Goal: Task Accomplishment & Management: Manage account settings

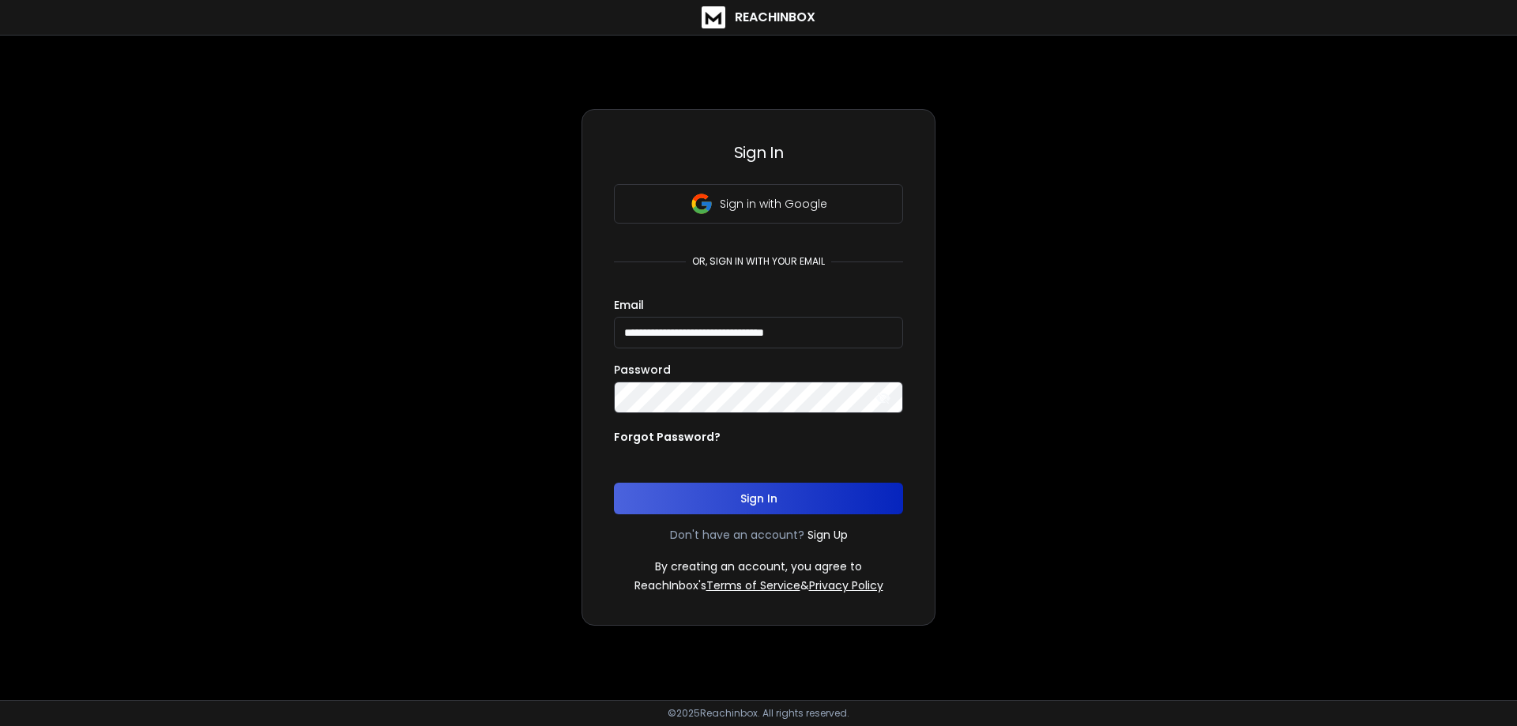
click at [777, 500] on button "Sign In" at bounding box center [758, 499] width 289 height 32
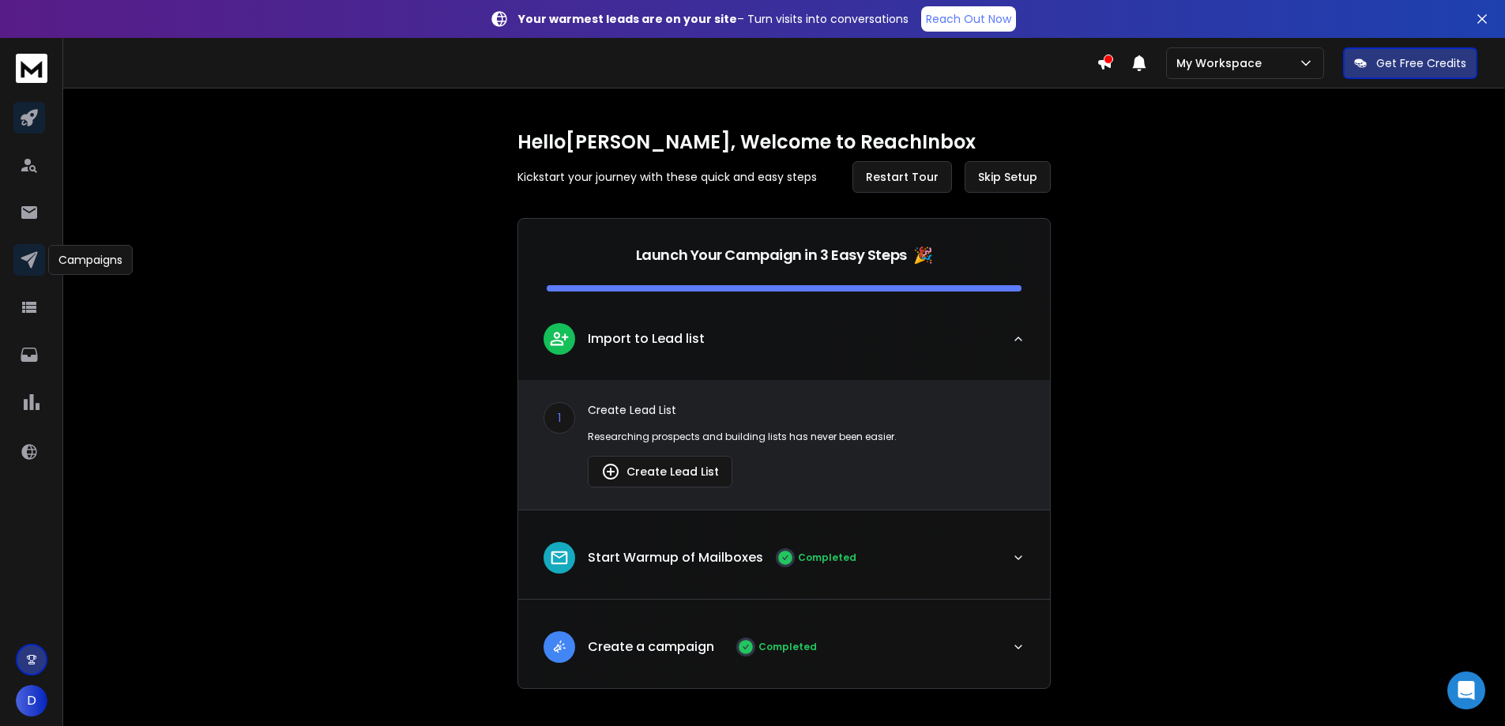
click at [36, 254] on icon at bounding box center [29, 259] width 17 height 17
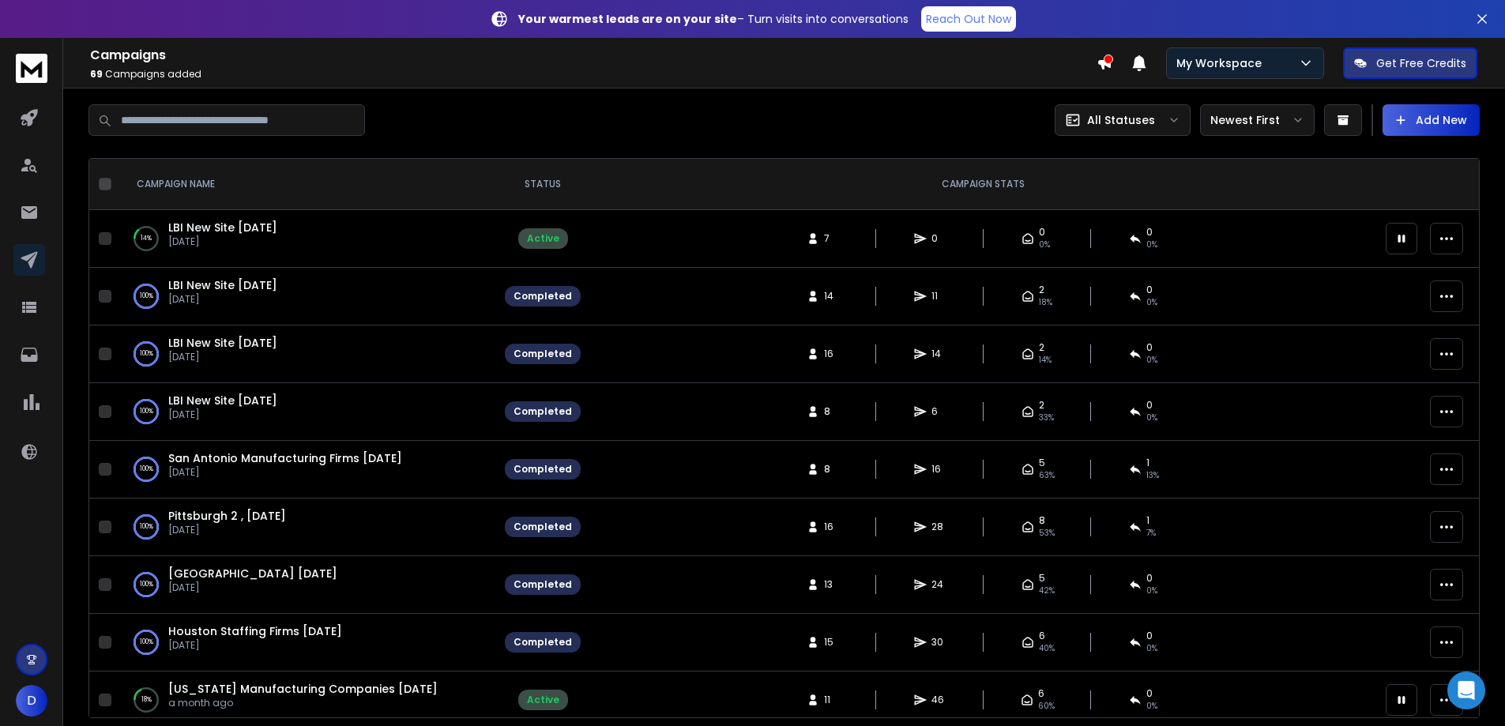
click at [1310, 54] on button "My Workspace" at bounding box center [1245, 63] width 158 height 32
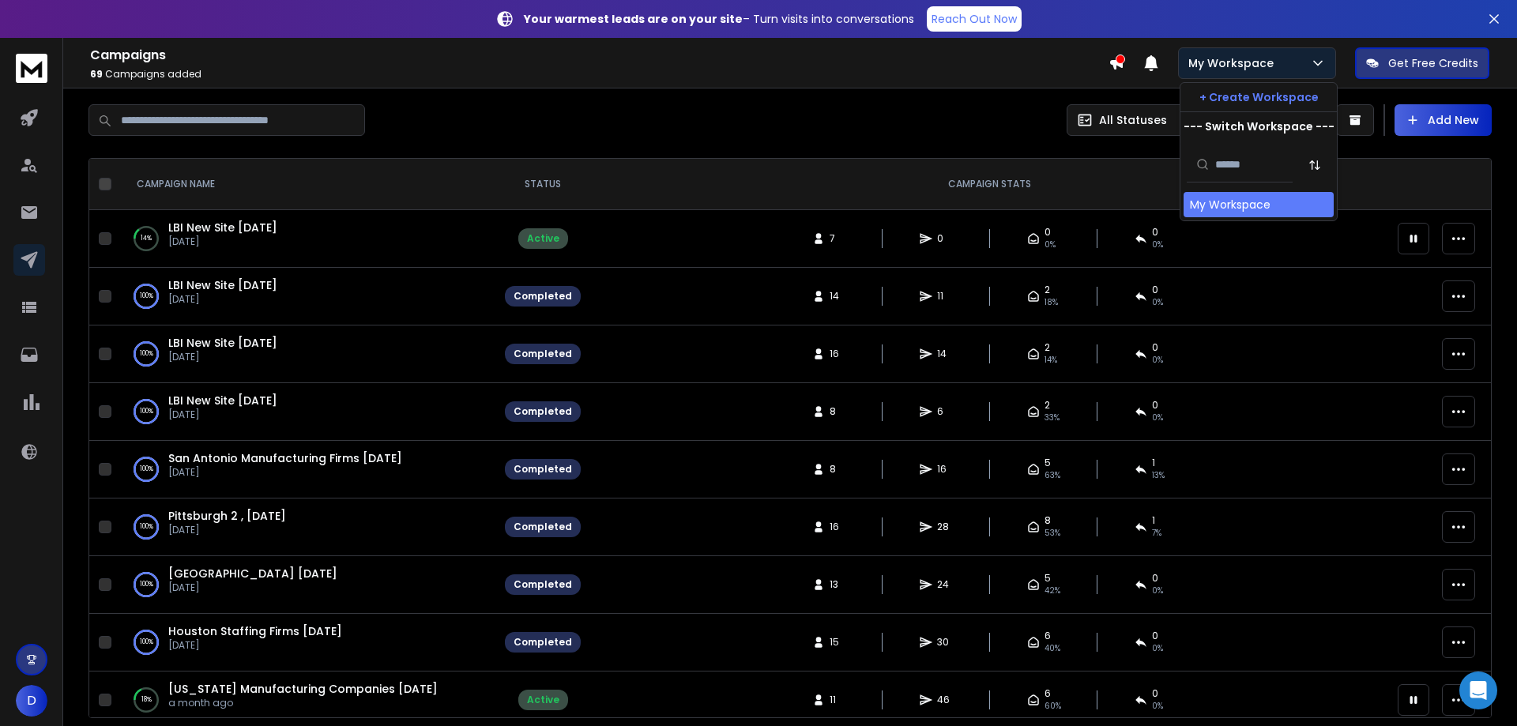
click at [1307, 56] on div "My Workspace" at bounding box center [1256, 63] width 137 height 16
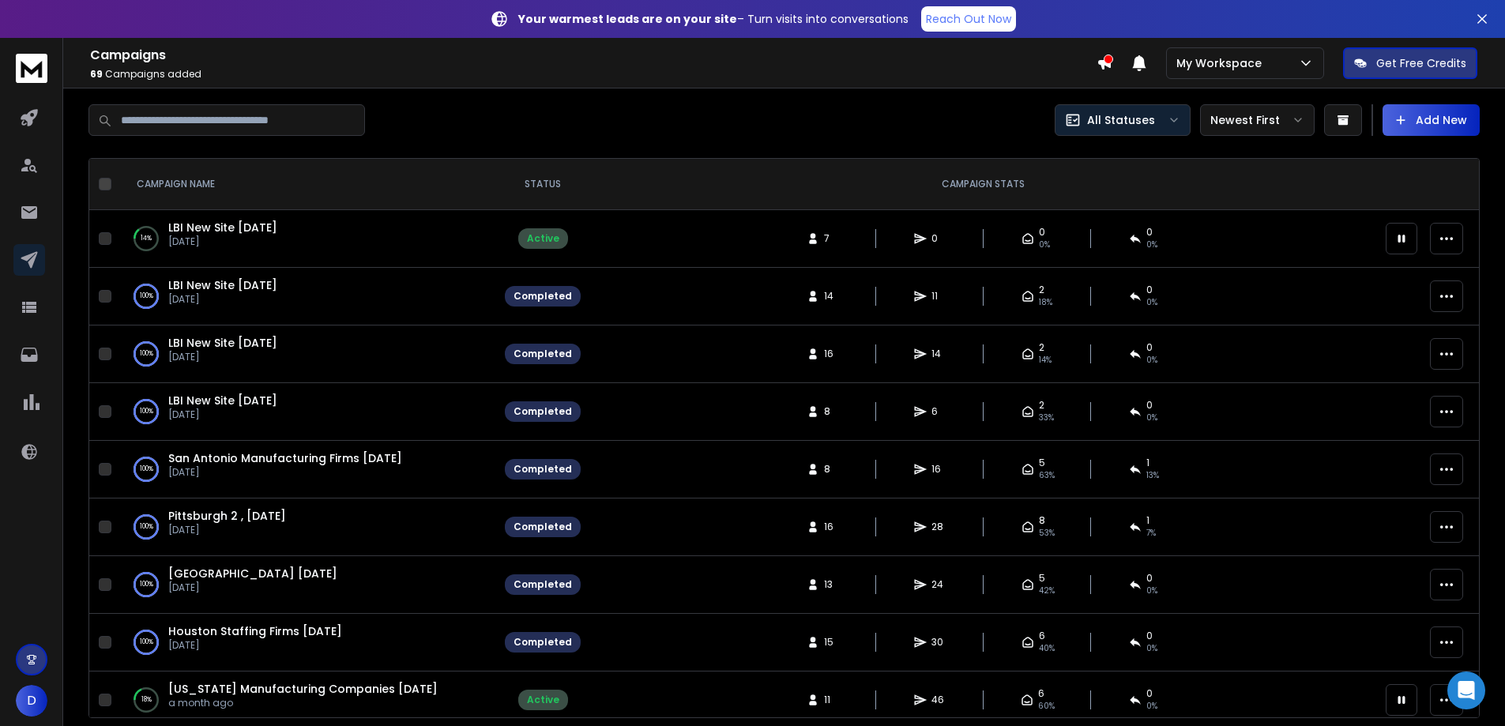
click at [1178, 121] on icon "button" at bounding box center [1174, 120] width 13 height 13
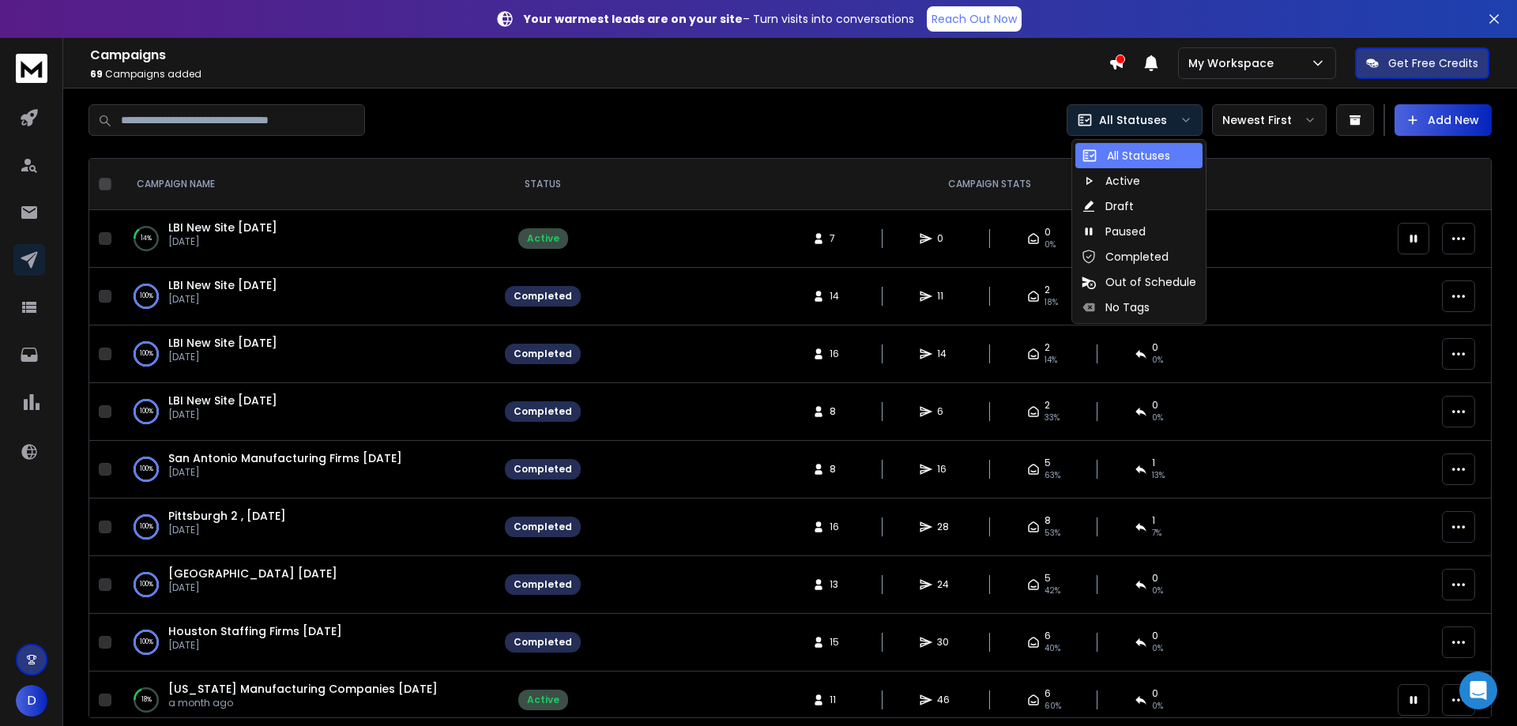
click at [1178, 121] on div "All Statuses" at bounding box center [1134, 120] width 115 height 16
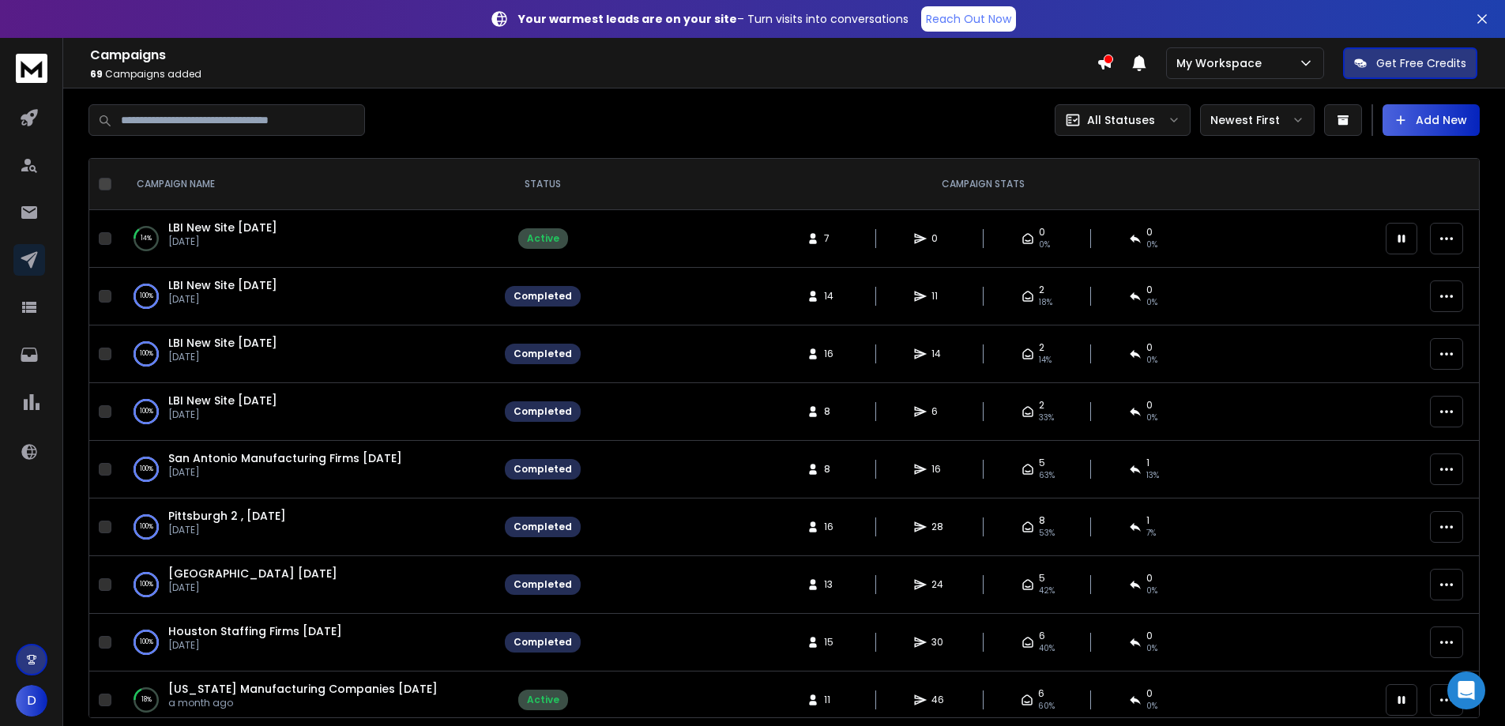
click at [1482, 24] on icon at bounding box center [1482, 19] width 14 height 14
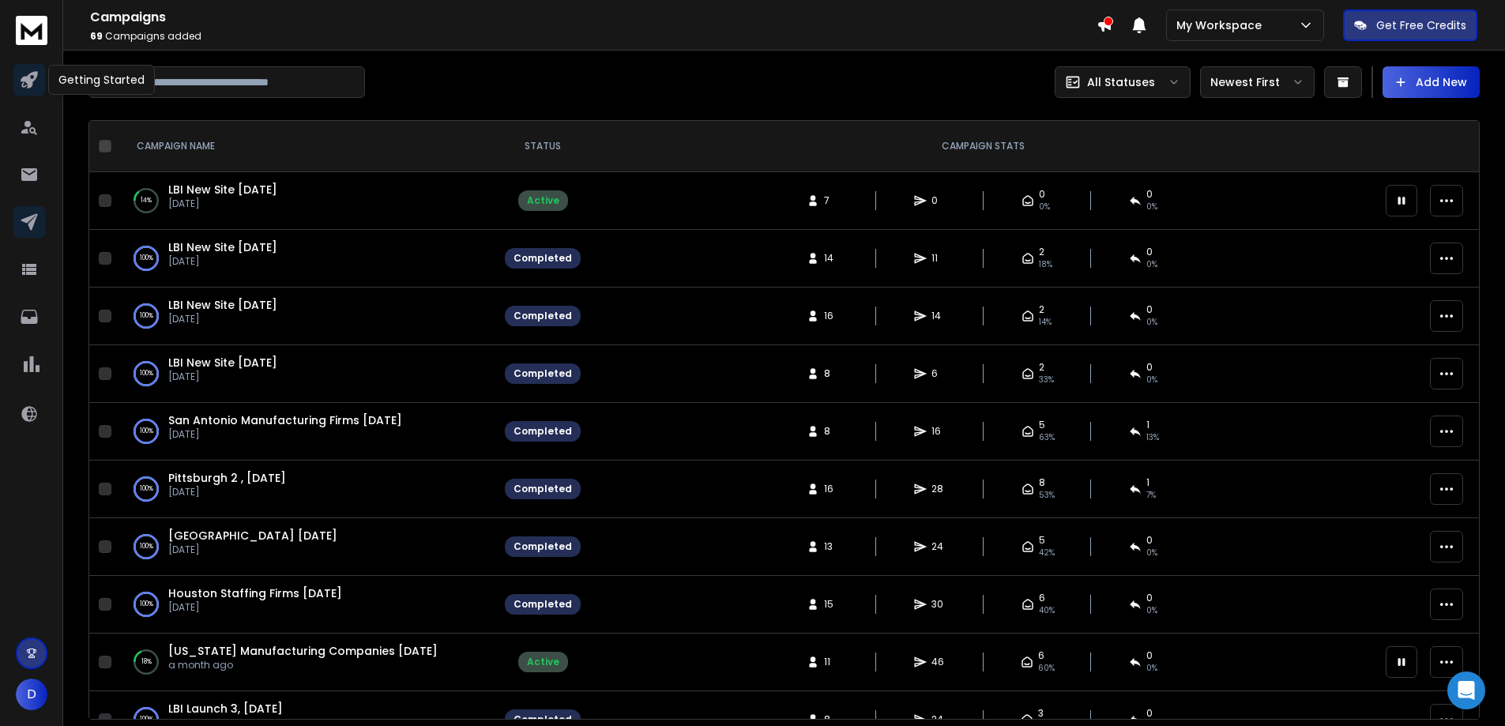
click at [32, 81] on icon at bounding box center [29, 79] width 17 height 17
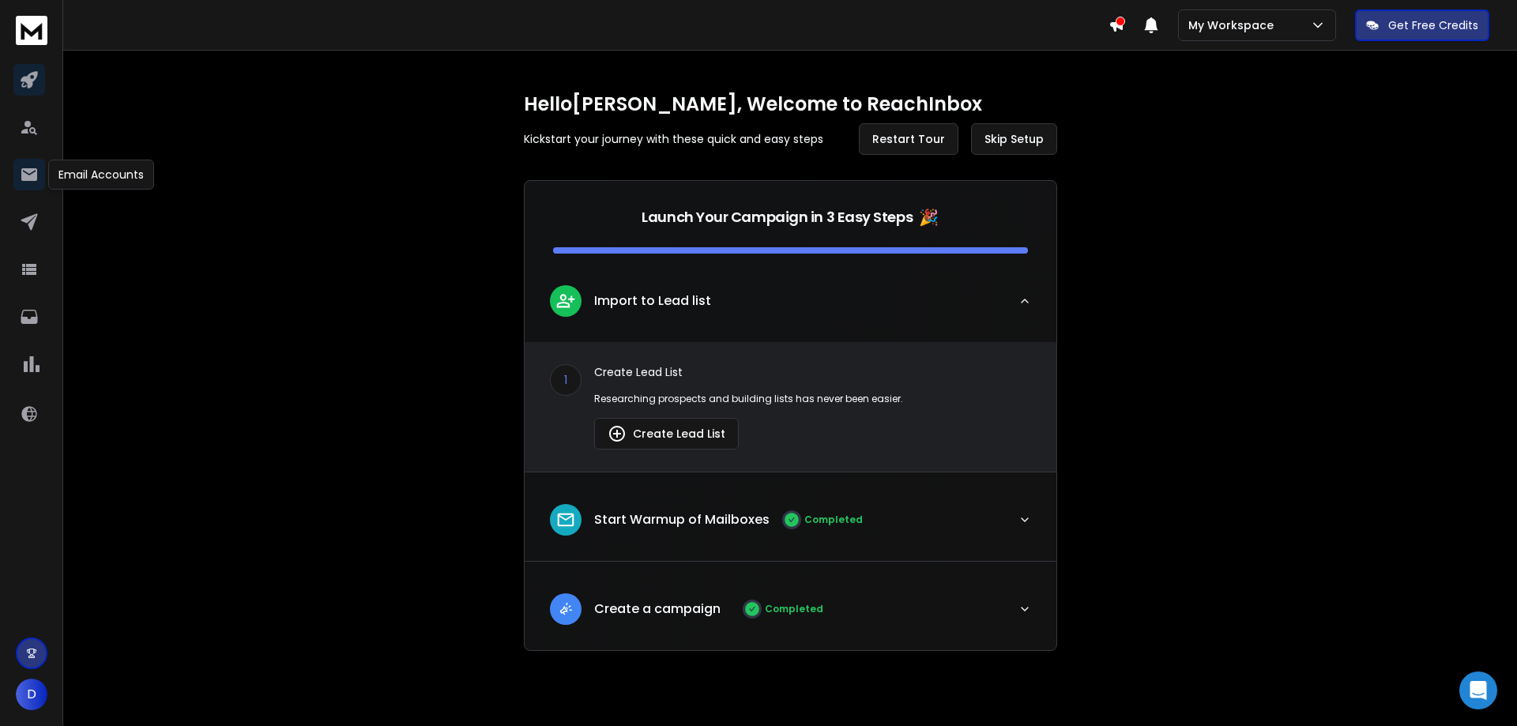
click at [32, 172] on icon at bounding box center [29, 174] width 19 height 19
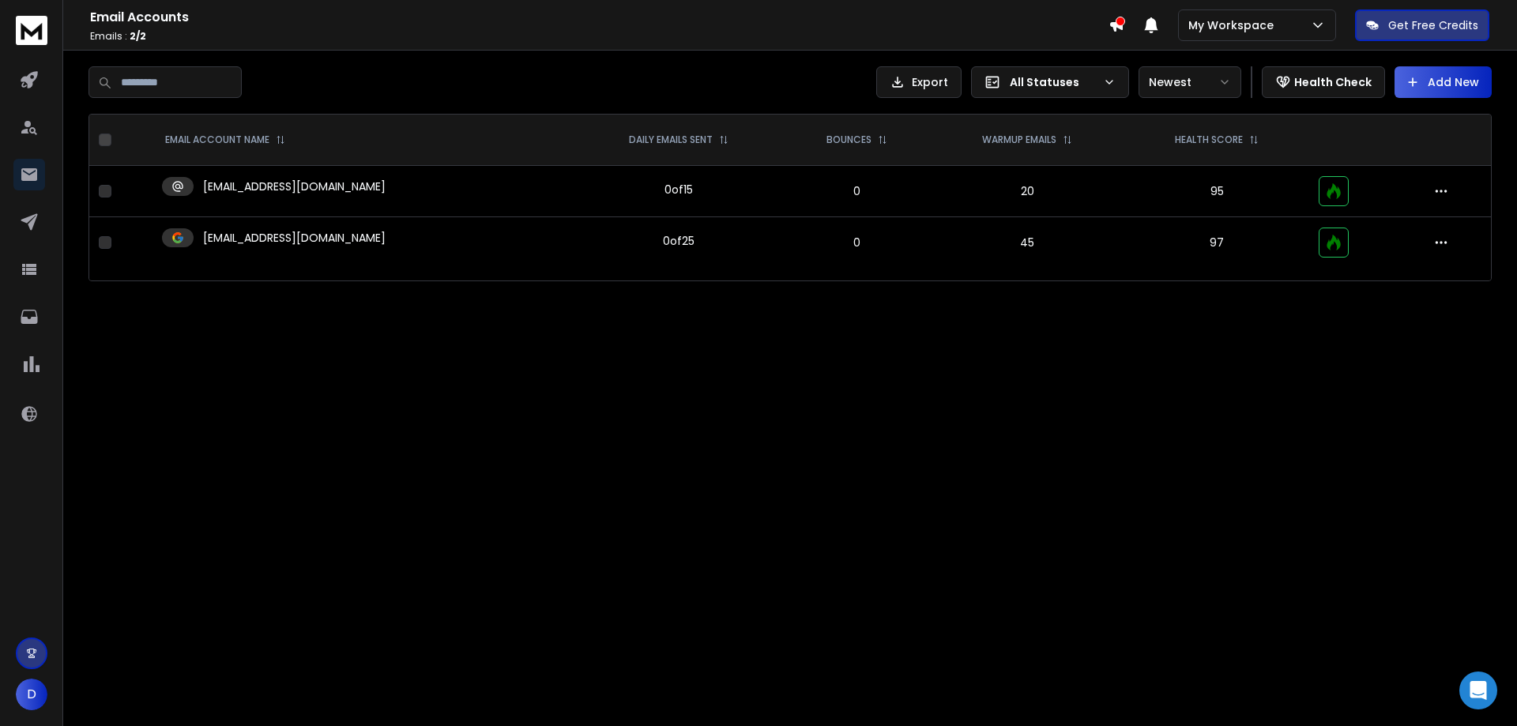
click at [1449, 82] on button "Add New" at bounding box center [1442, 82] width 97 height 32
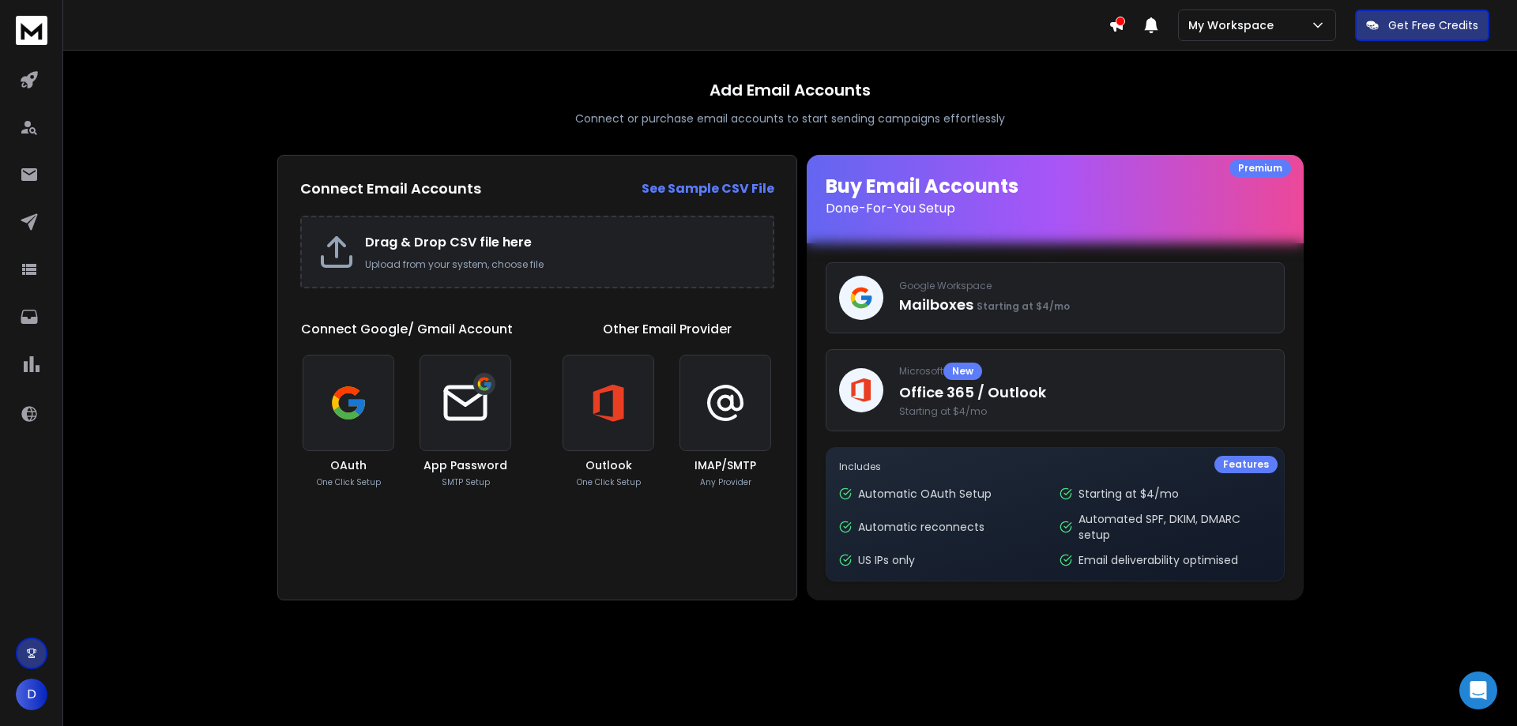
click at [717, 400] on icon at bounding box center [724, 402] width 39 height 47
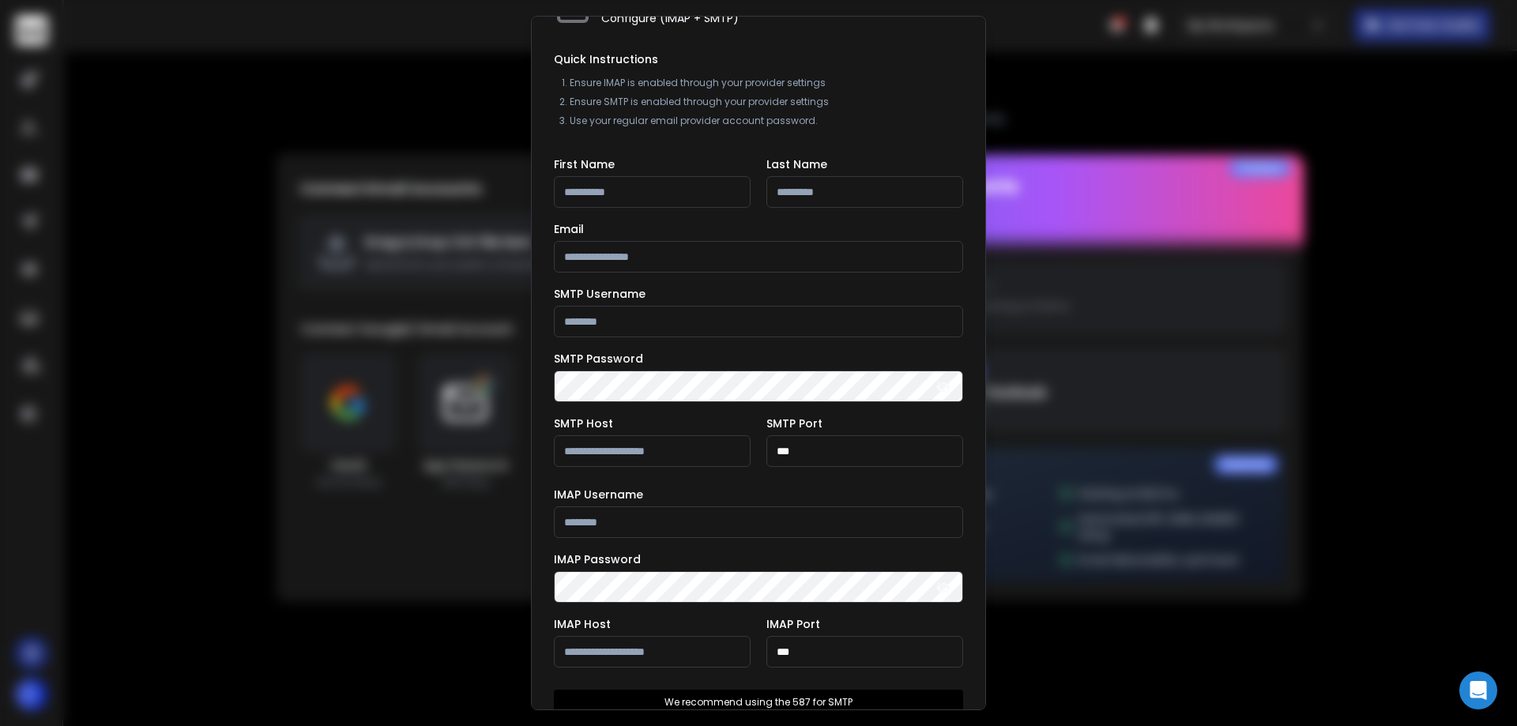
scroll to position [186, 0]
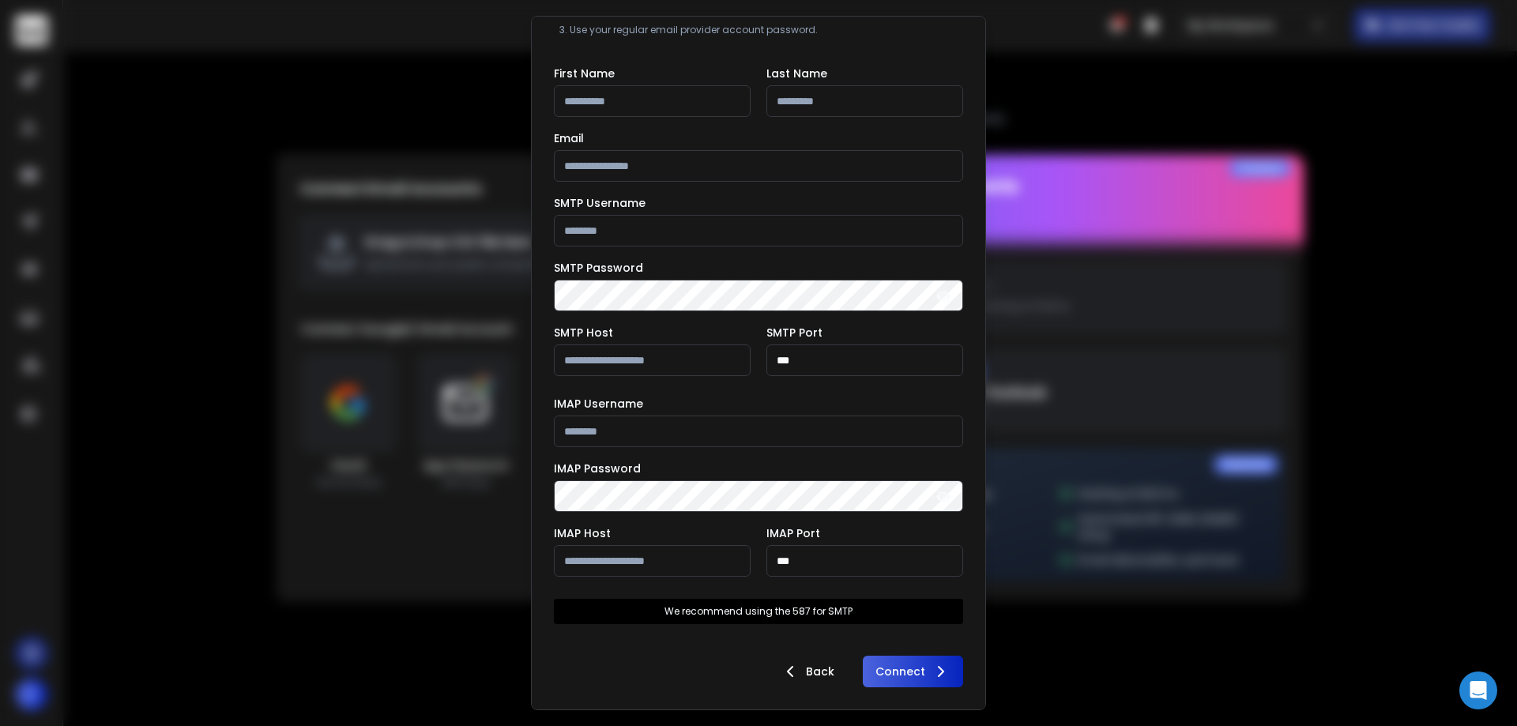
click at [1401, 269] on div "Add new sender email Connect your custom account Configure (IMAP + SMTP) Quick …" at bounding box center [758, 363] width 1517 height 726
click at [822, 664] on button "Back" at bounding box center [807, 672] width 79 height 32
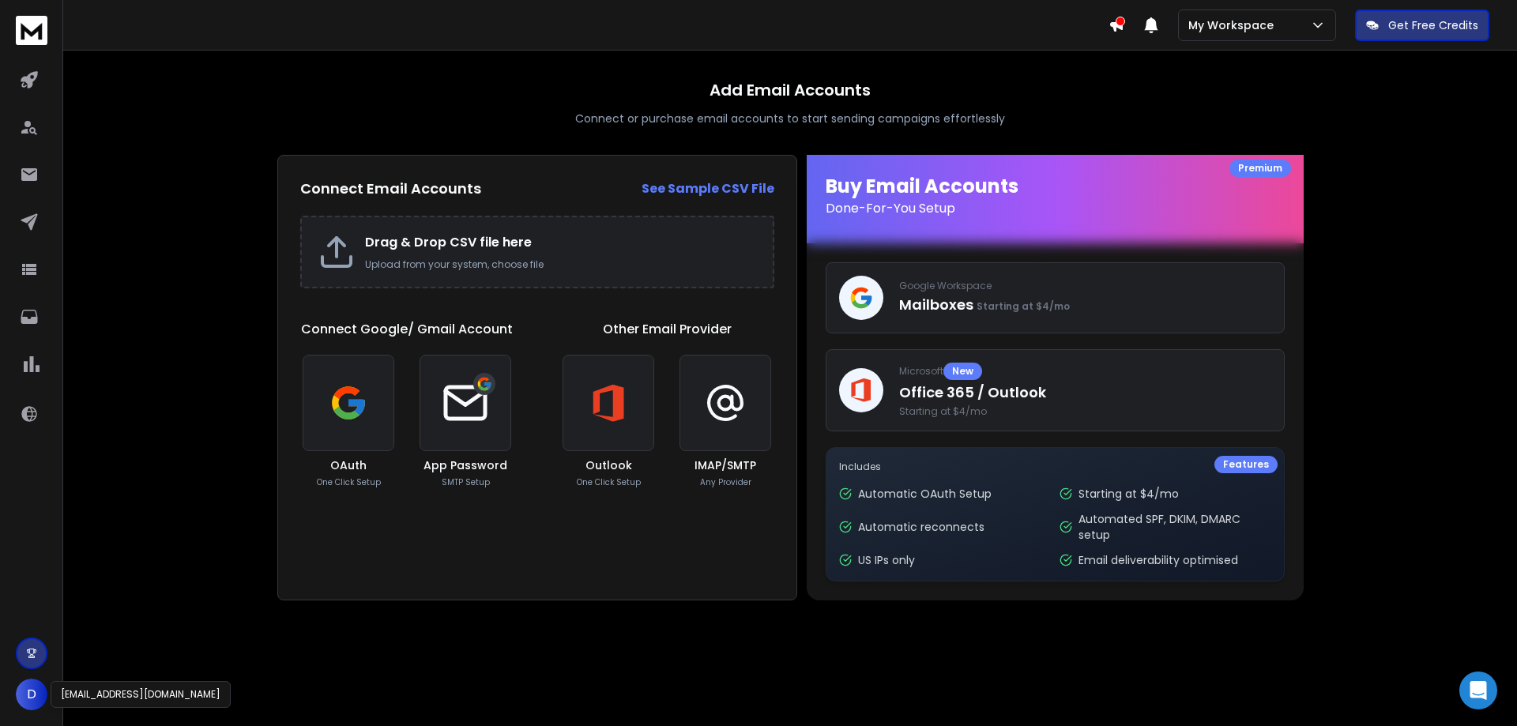
click at [32, 701] on span "D" at bounding box center [32, 695] width 32 height 32
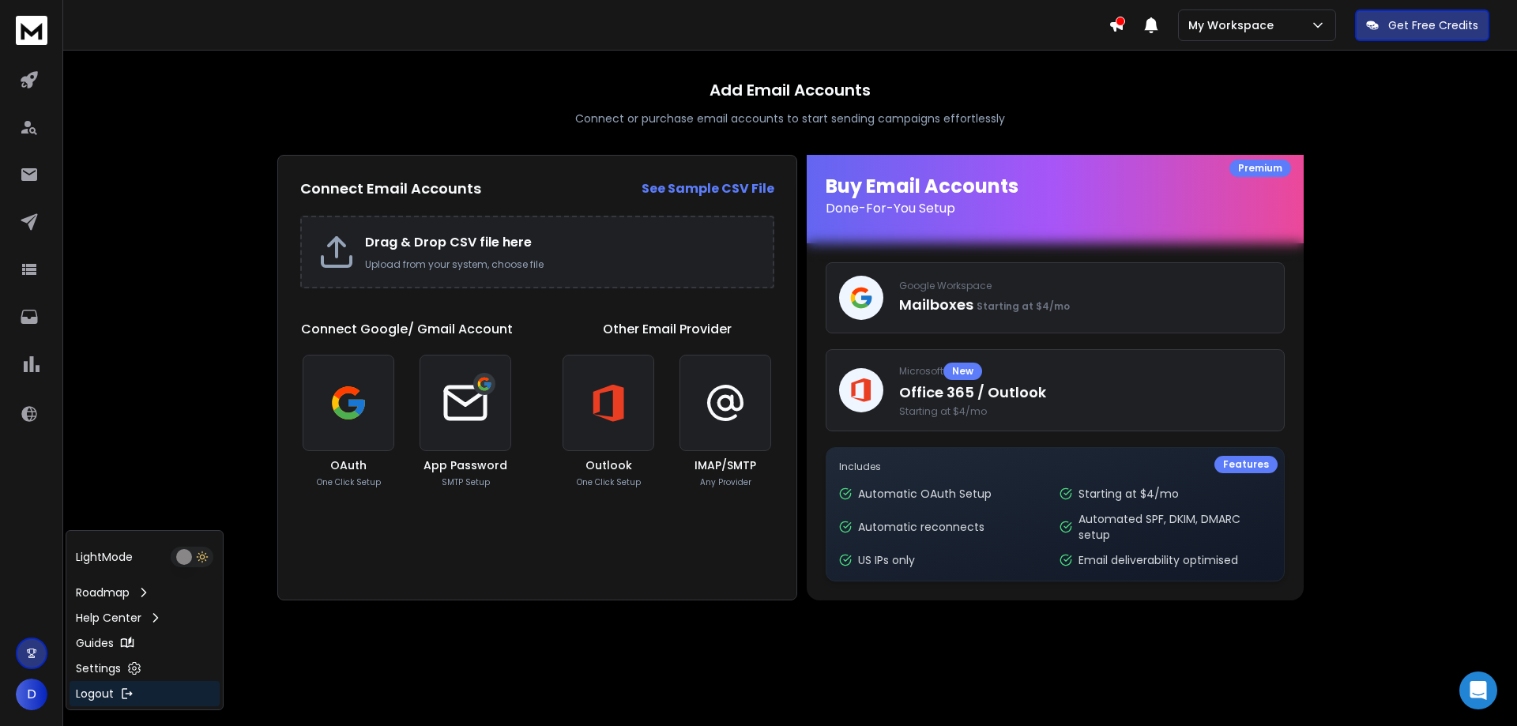
click at [87, 693] on p "Logout" at bounding box center [95, 694] width 38 height 16
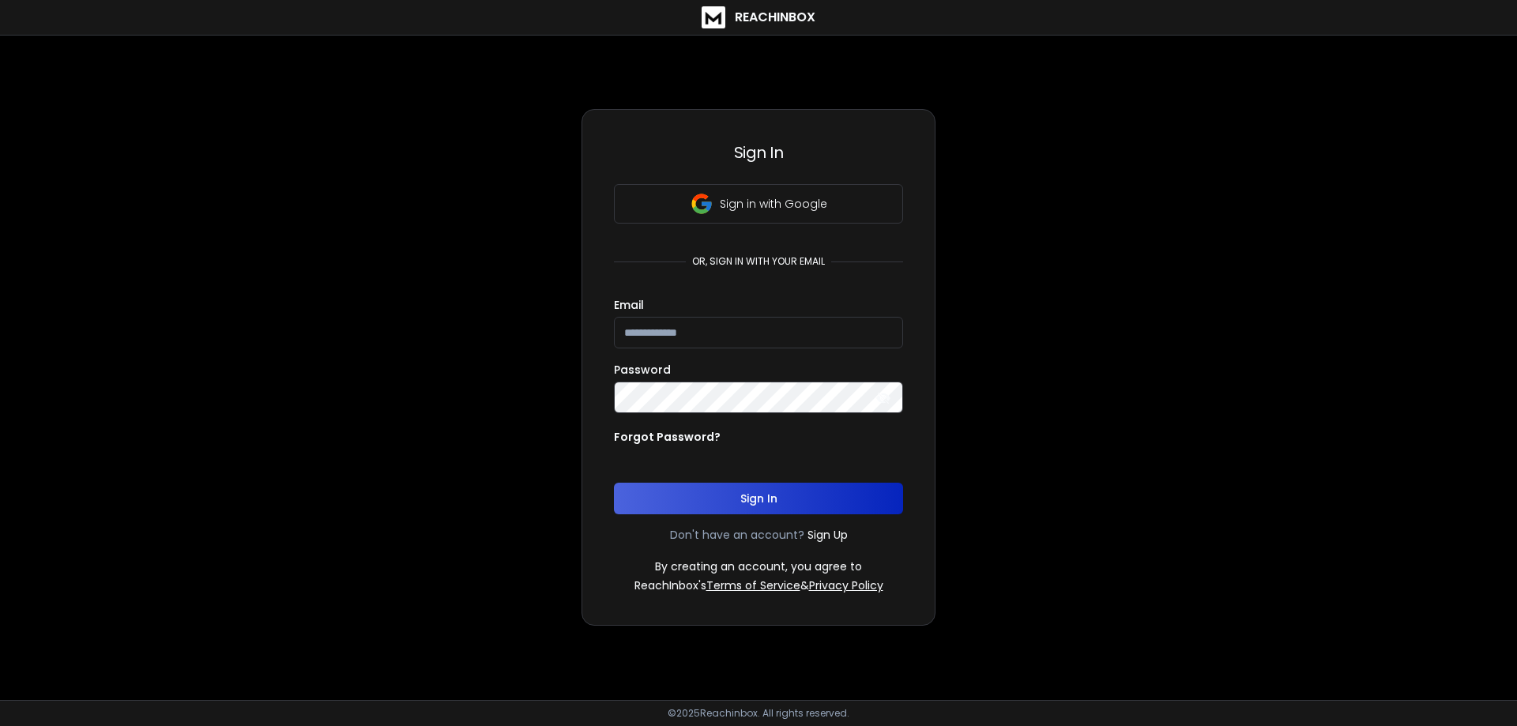
type input "**********"
